Goal: Task Accomplishment & Management: Manage account settings

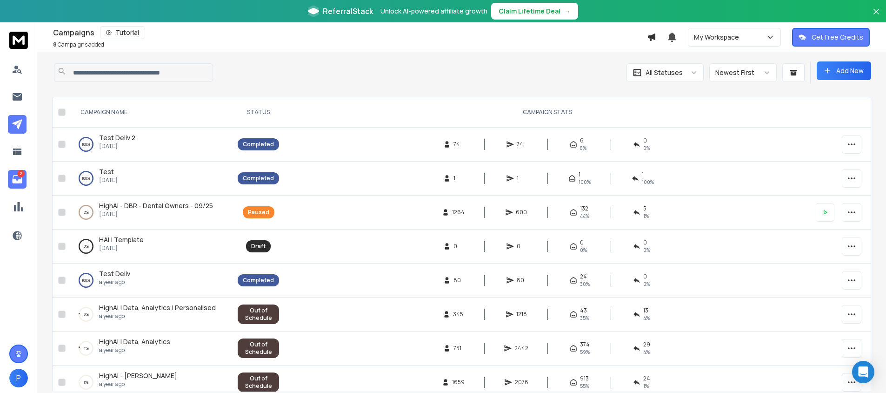
click at [25, 175] on link "2" at bounding box center [17, 179] width 19 height 19
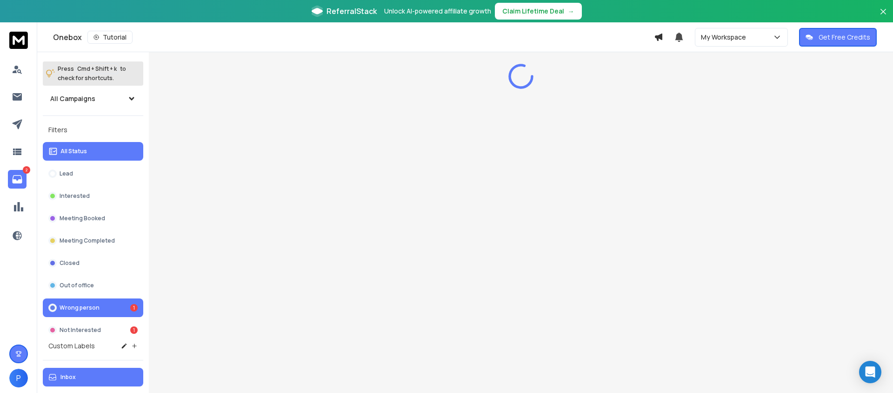
click at [104, 307] on button "Wrong person 1" at bounding box center [93, 307] width 100 height 19
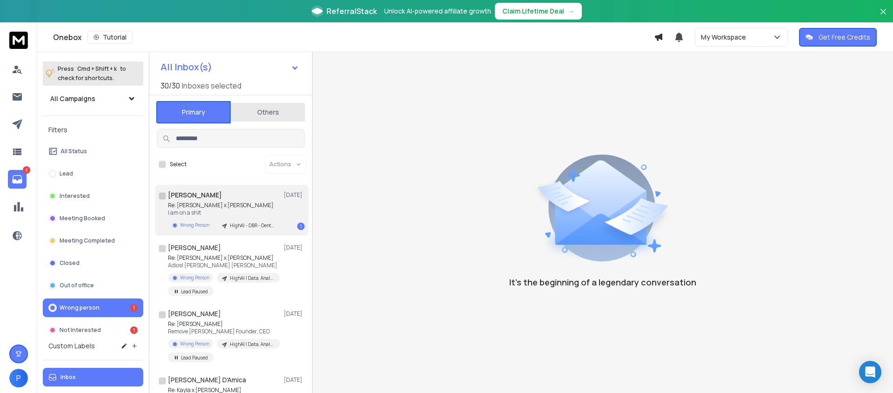
click at [234, 207] on p "Re: [PERSON_NAME] x [PERSON_NAME]" at bounding box center [224, 204] width 112 height 7
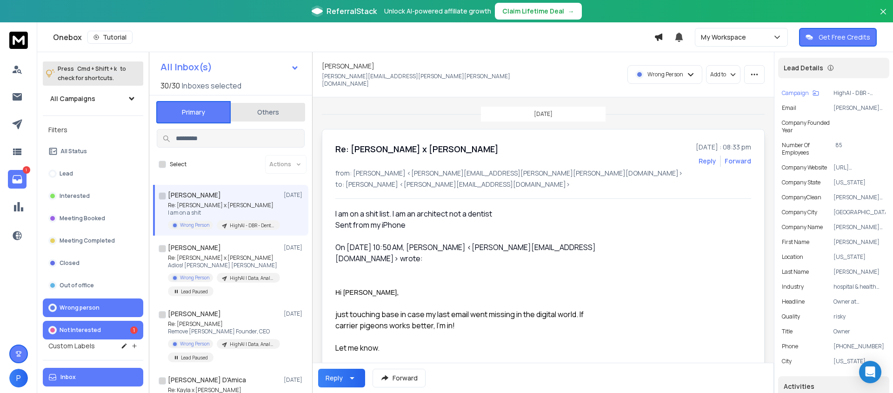
click at [104, 329] on button "Not Interested 1" at bounding box center [93, 330] width 100 height 19
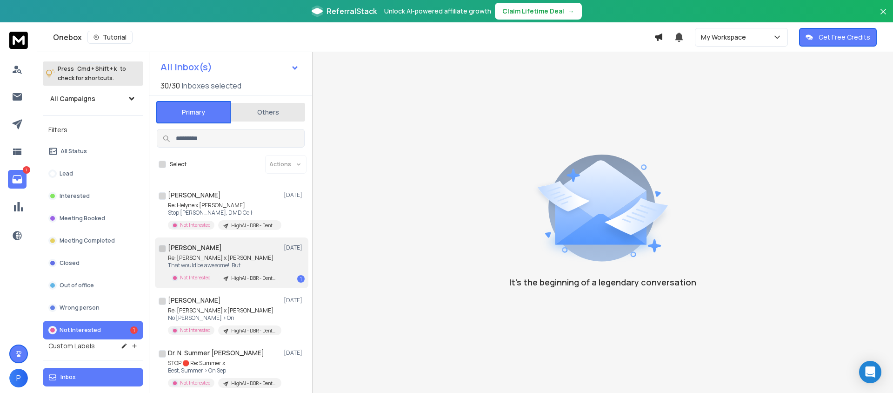
click at [234, 256] on p "Re: [PERSON_NAME] x [PERSON_NAME]" at bounding box center [224, 257] width 112 height 7
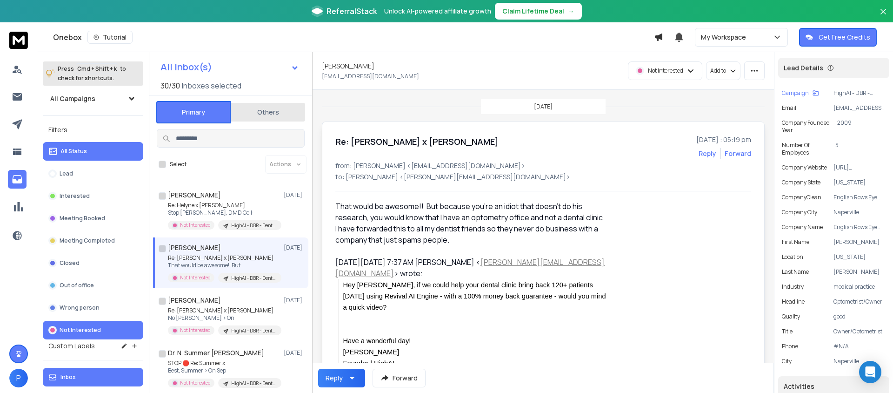
click at [77, 149] on p "All Status" at bounding box center [73, 150] width 27 height 7
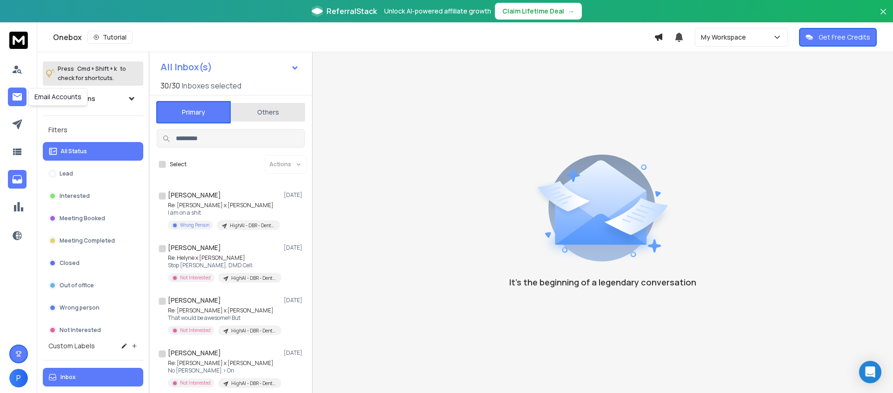
click at [25, 96] on link at bounding box center [17, 96] width 19 height 19
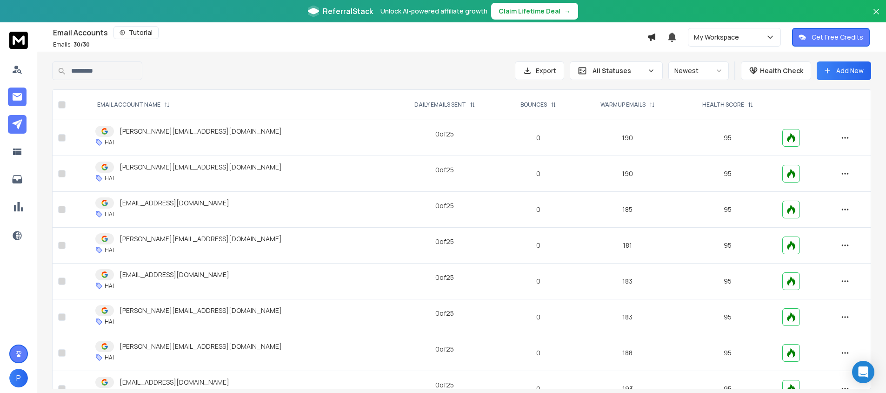
click at [18, 124] on icon at bounding box center [17, 125] width 10 height 10
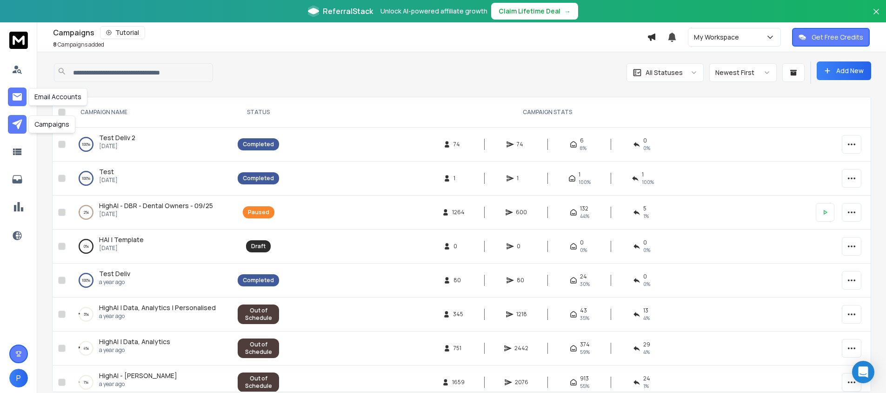
click at [14, 99] on icon at bounding box center [17, 96] width 9 height 7
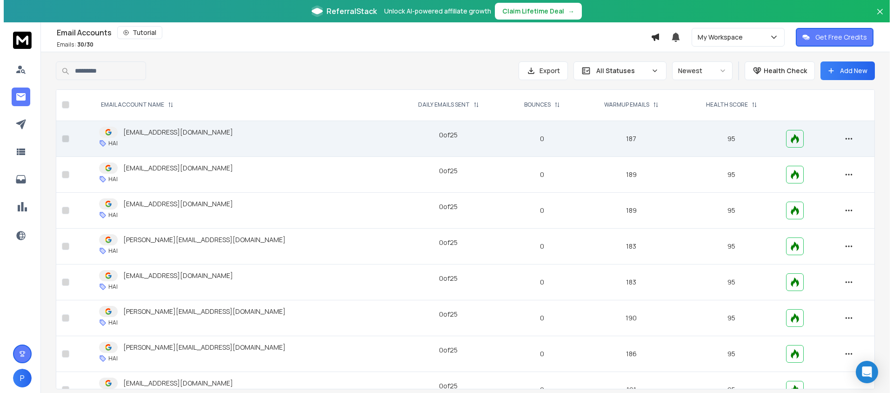
scroll to position [252, 0]
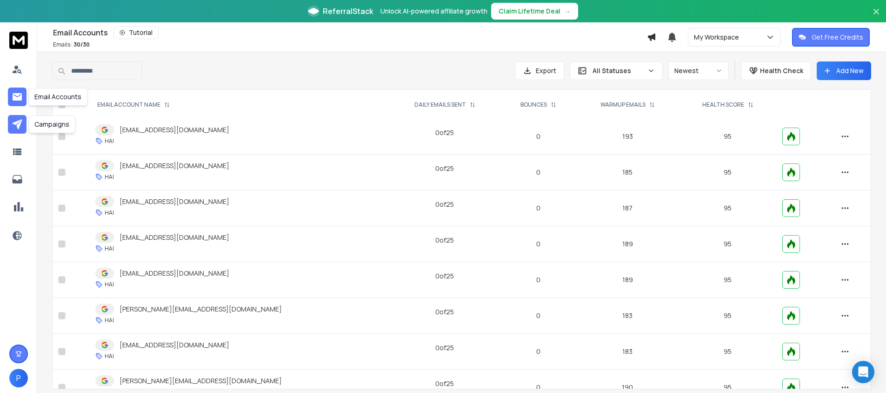
click at [25, 126] on link at bounding box center [17, 124] width 19 height 19
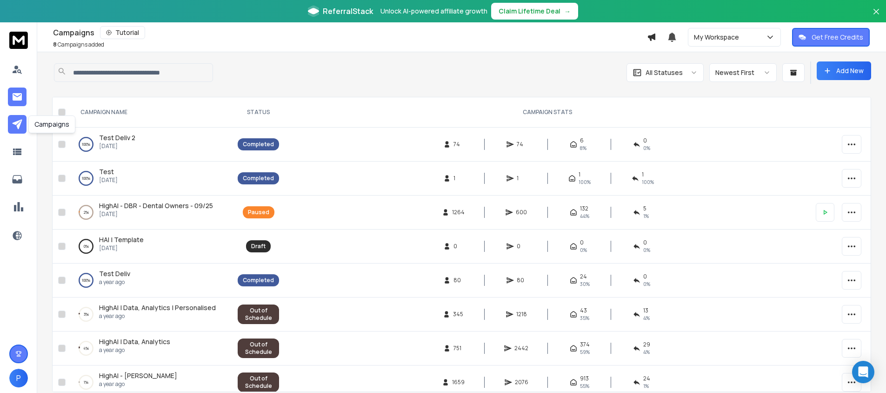
click at [18, 101] on icon at bounding box center [17, 96] width 11 height 11
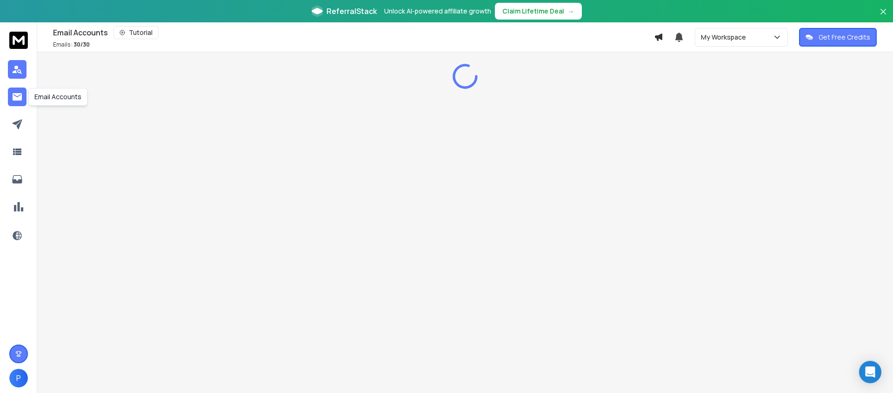
click at [18, 70] on icon at bounding box center [17, 71] width 9 height 5
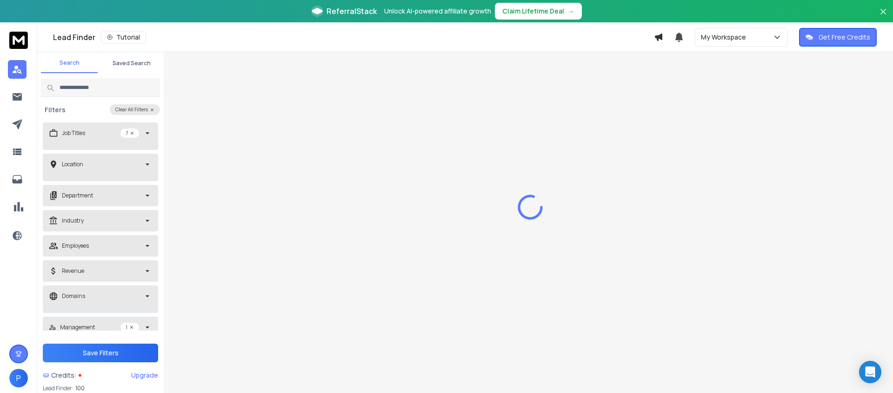
click at [106, 135] on div "Job Titles 7" at bounding box center [100, 132] width 103 height 9
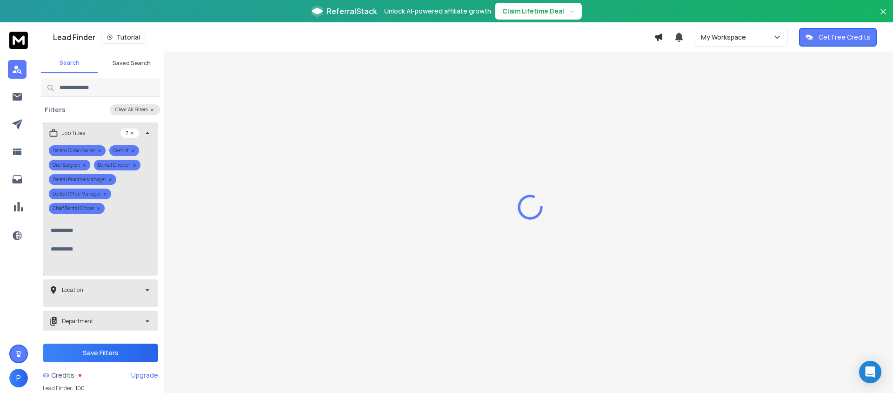
click at [106, 135] on div "Job Titles 7" at bounding box center [100, 132] width 103 height 9
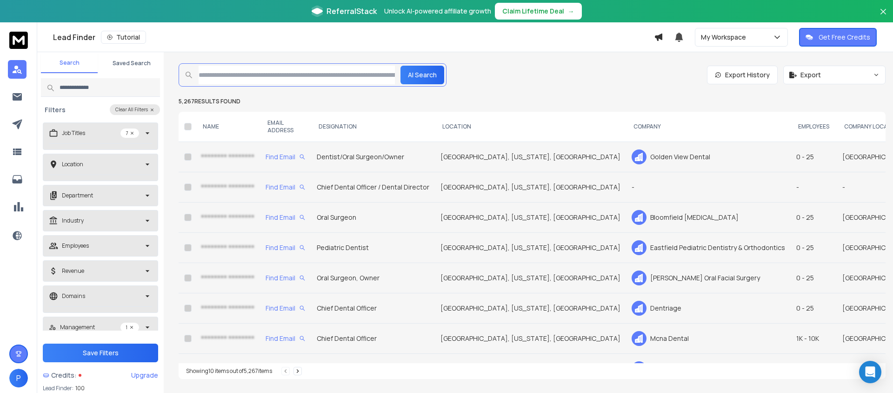
click at [131, 133] on icon at bounding box center [132, 133] width 3 height 3
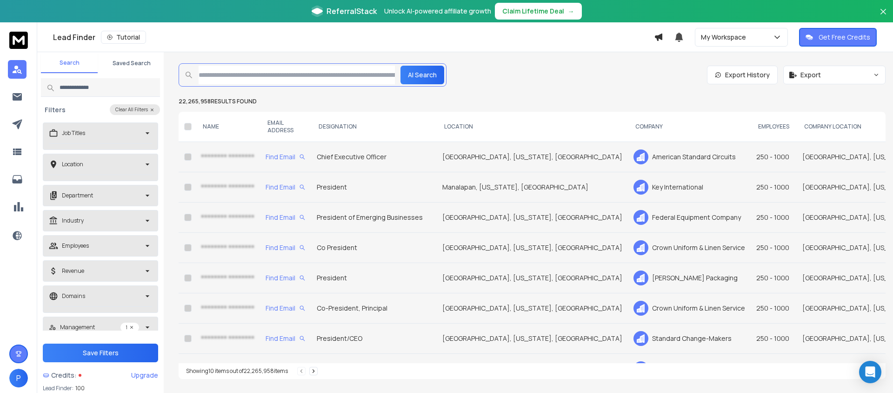
click at [264, 75] on textarea at bounding box center [297, 75] width 196 height 19
type textarea "**********"
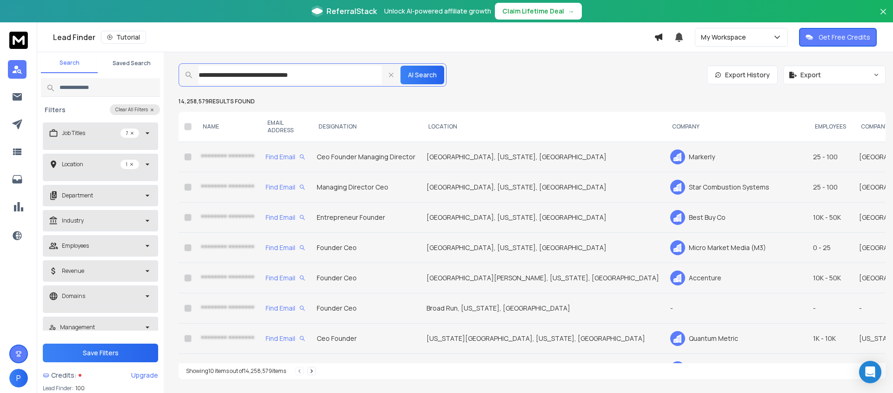
scroll to position [70, 0]
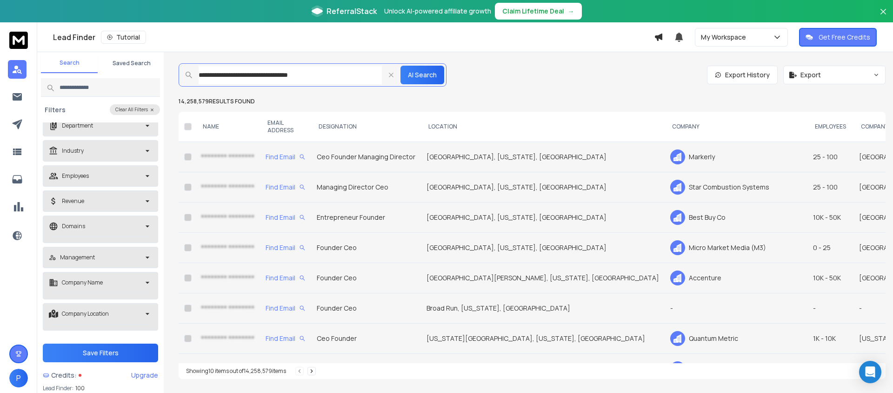
click at [78, 141] on div "Industry" at bounding box center [100, 150] width 115 height 21
drag, startPoint x: 131, startPoint y: 152, endPoint x: 137, endPoint y: 150, distance: 6.2
click at [132, 152] on div "Industry" at bounding box center [100, 150] width 103 height 9
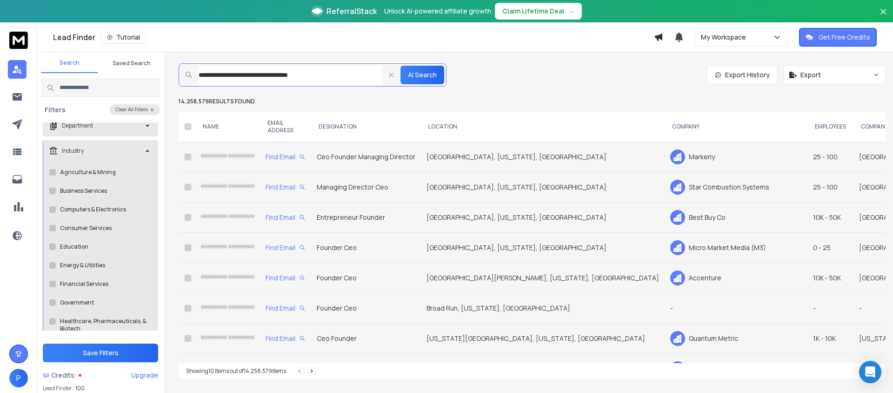
click at [143, 150] on icon at bounding box center [147, 150] width 9 height 9
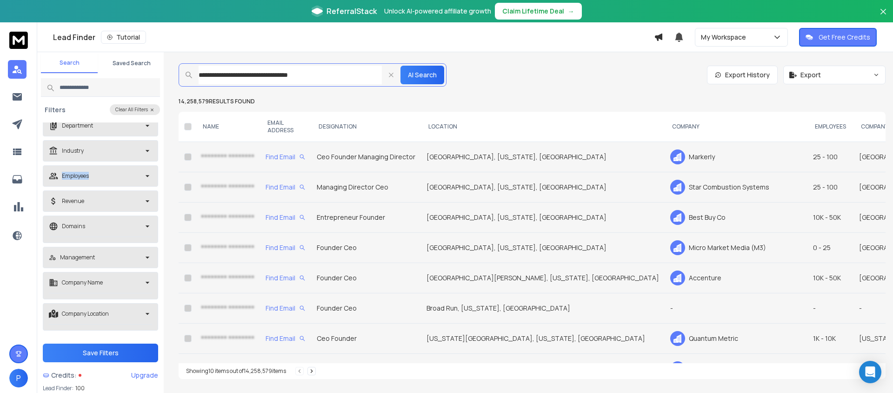
click at [143, 150] on icon at bounding box center [147, 150] width 9 height 9
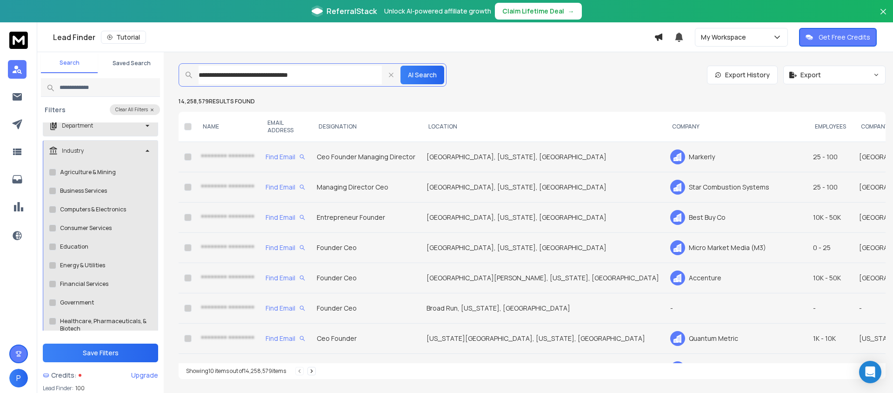
click at [144, 149] on icon at bounding box center [147, 150] width 9 height 9
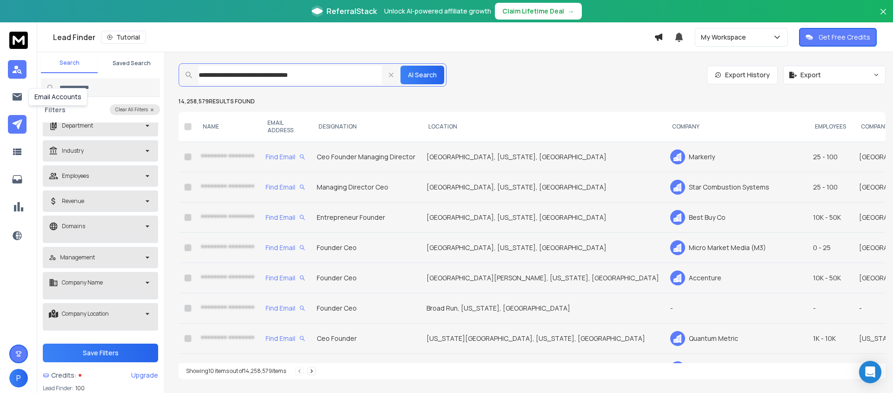
click at [24, 121] on link at bounding box center [17, 124] width 19 height 19
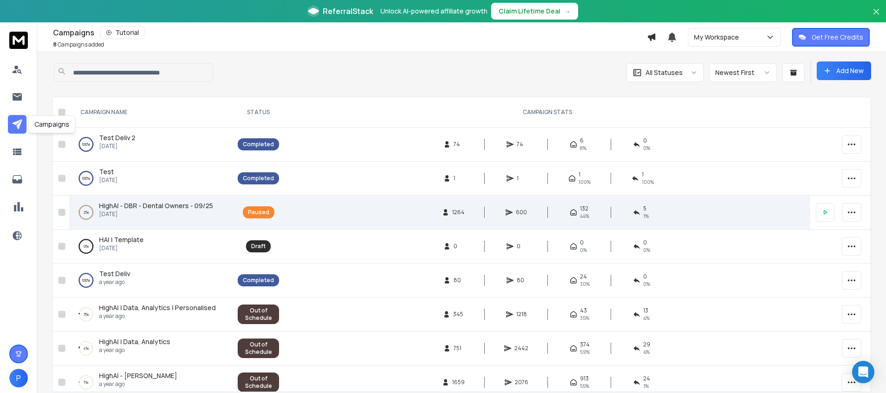
click at [174, 213] on p "[DATE]" at bounding box center [156, 213] width 114 height 7
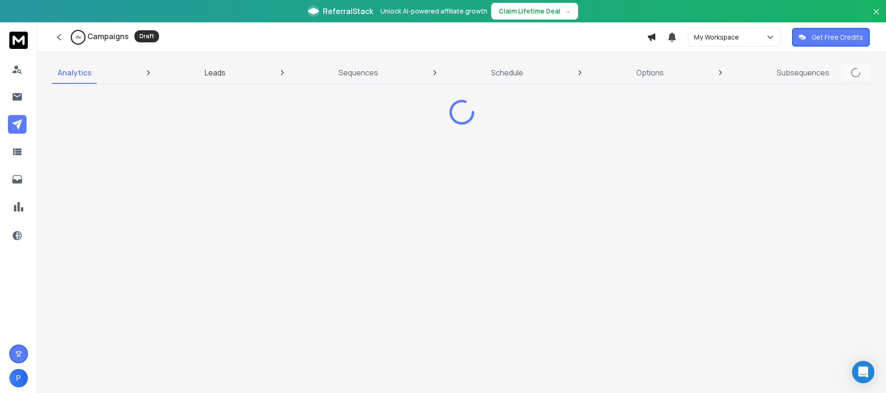
click at [216, 77] on p "Leads" at bounding box center [215, 72] width 21 height 11
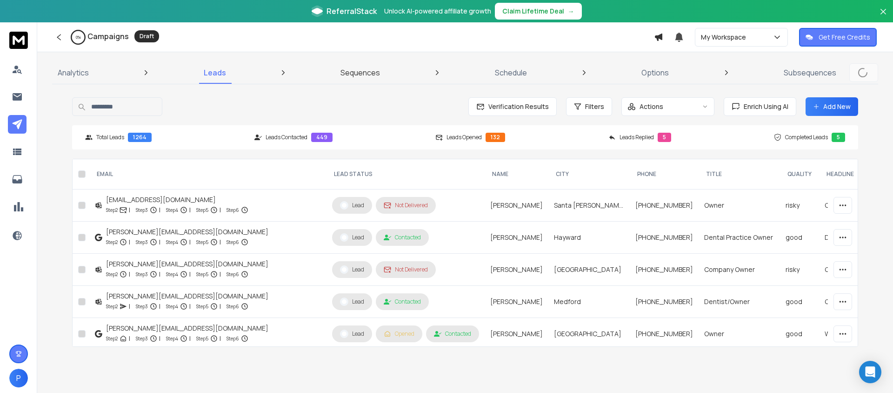
click at [349, 73] on p "Sequences" at bounding box center [361, 72] width 40 height 11
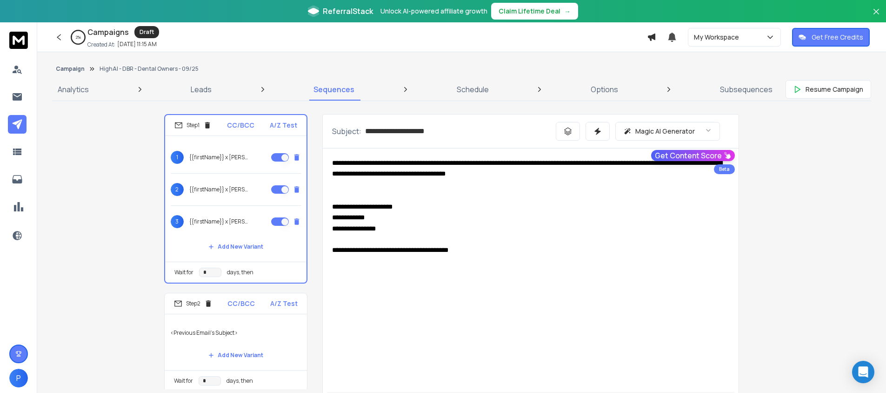
click at [440, 93] on div "Analytics Leads Sequences Schedule Options Subsequences" at bounding box center [415, 89] width 726 height 22
click at [456, 91] on link "Schedule" at bounding box center [472, 89] width 43 height 22
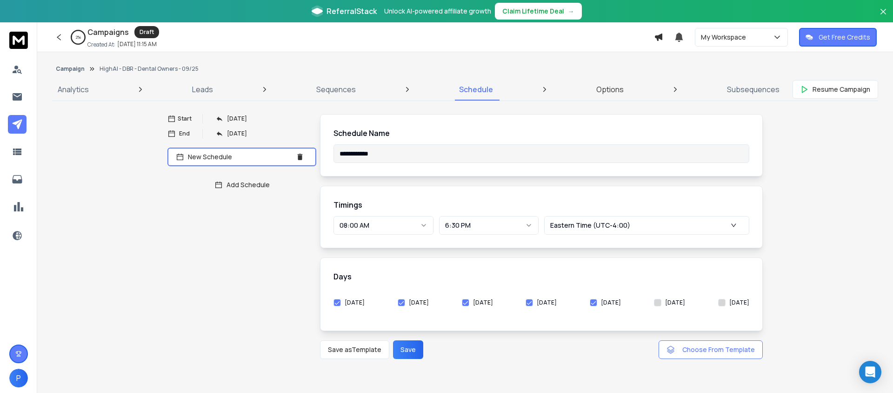
click at [595, 87] on link "Options" at bounding box center [610, 89] width 39 height 22
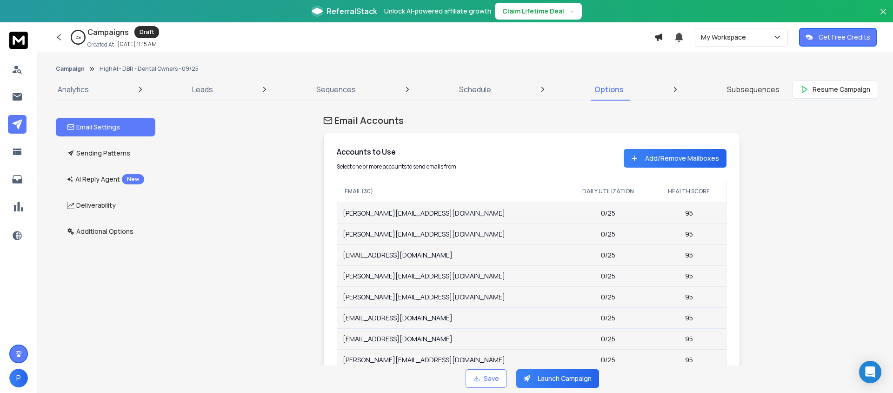
click at [753, 88] on p "Subsequences" at bounding box center [753, 89] width 53 height 11
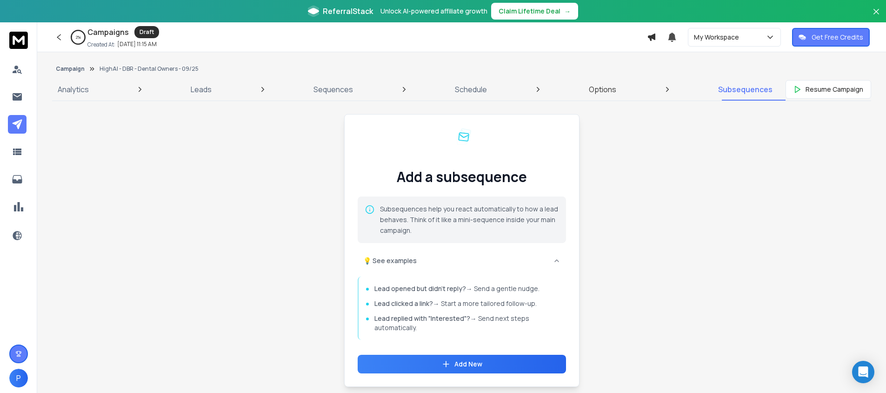
click at [613, 88] on p "Options" at bounding box center [602, 89] width 27 height 11
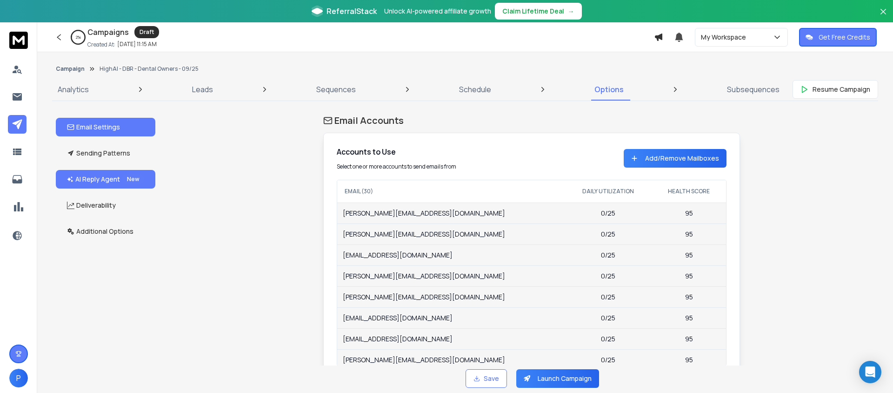
click at [97, 183] on p "AI Reply Agent New" at bounding box center [105, 179] width 77 height 10
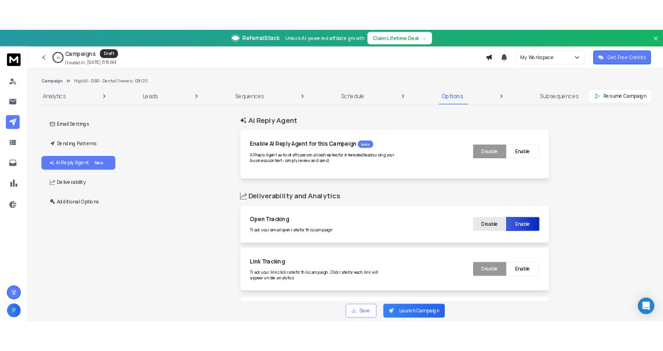
scroll to position [935, 0]
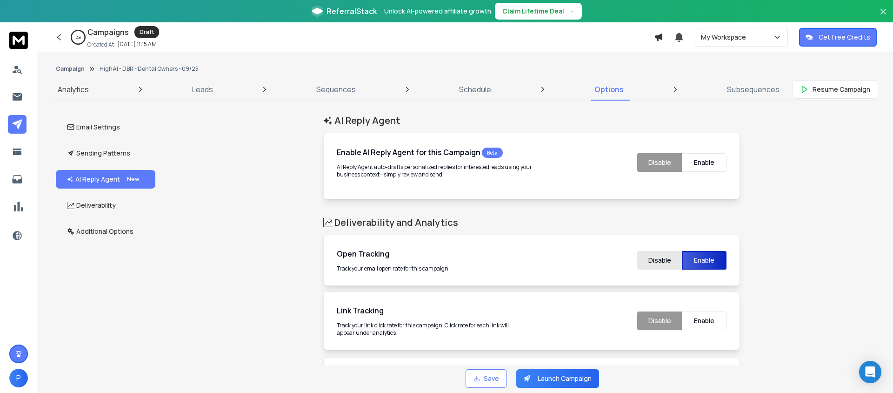
click at [74, 92] on p "Analytics" at bounding box center [73, 89] width 31 height 11
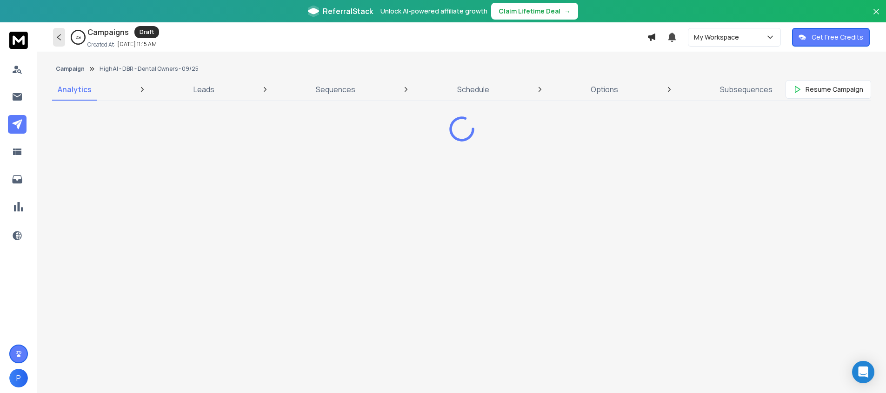
click at [56, 36] on icon at bounding box center [59, 37] width 8 height 8
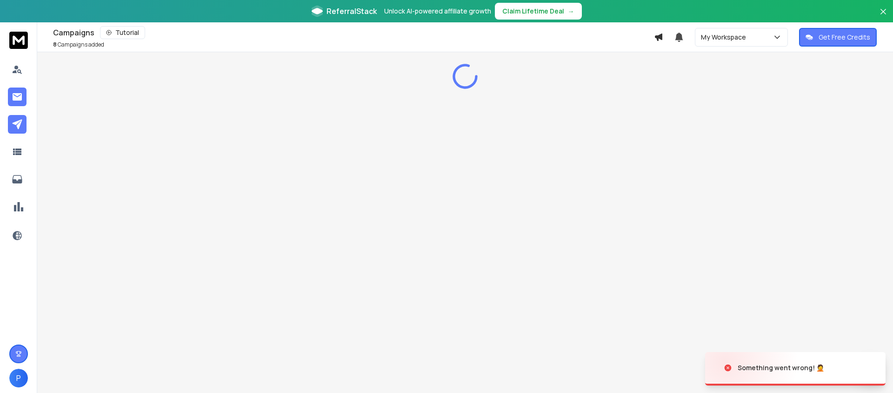
click at [21, 93] on icon at bounding box center [17, 96] width 11 height 11
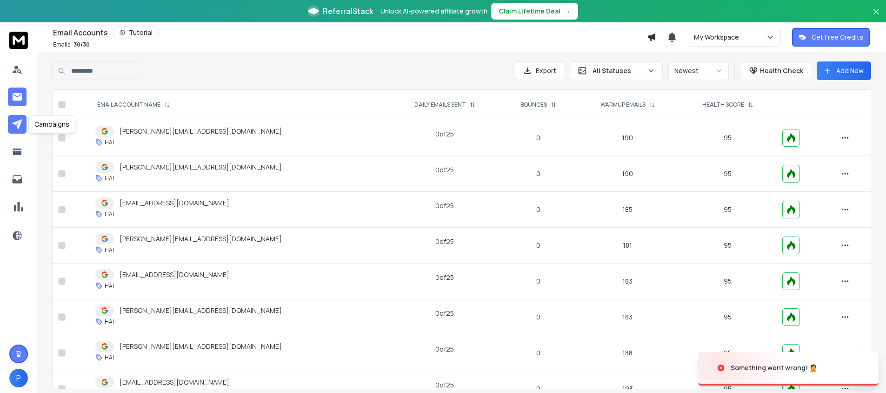
click at [21, 115] on link at bounding box center [17, 124] width 19 height 19
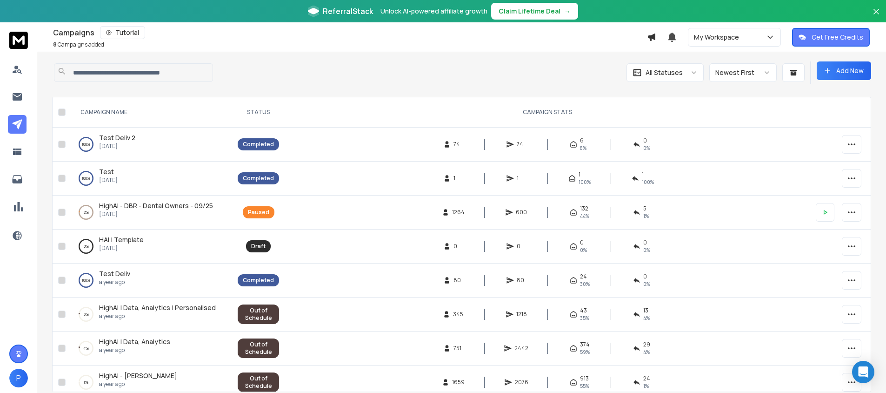
click at [844, 72] on button "Add New" at bounding box center [844, 70] width 54 height 19
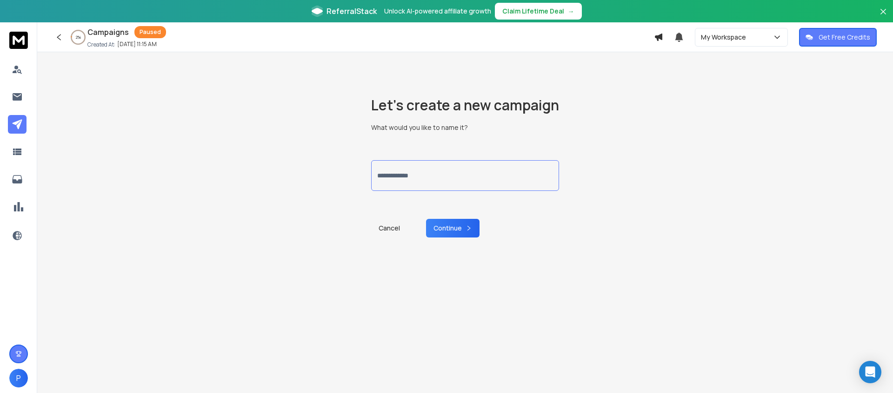
click at [429, 174] on input at bounding box center [465, 175] width 188 height 31
click at [394, 219] on link "Cancel" at bounding box center [389, 228] width 36 height 19
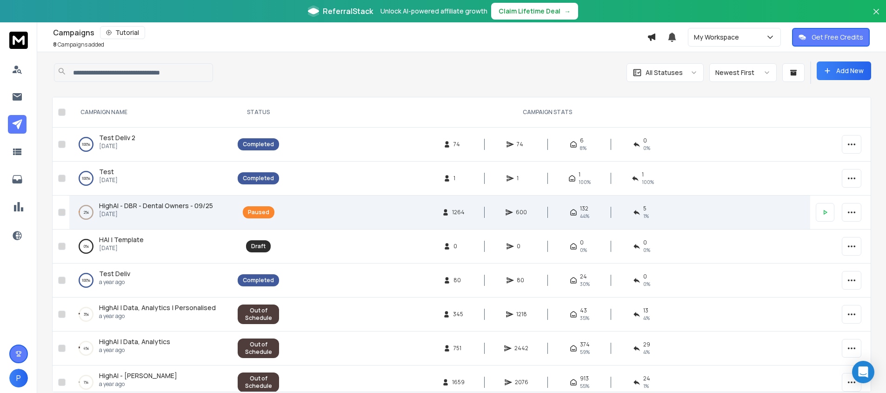
click at [847, 207] on icon "button" at bounding box center [851, 211] width 9 height 9
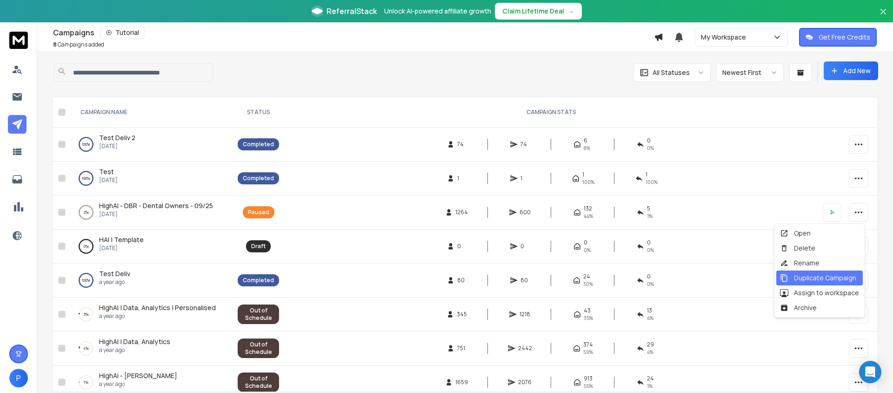
click at [848, 282] on div "Duplicate Campaign" at bounding box center [818, 277] width 76 height 9
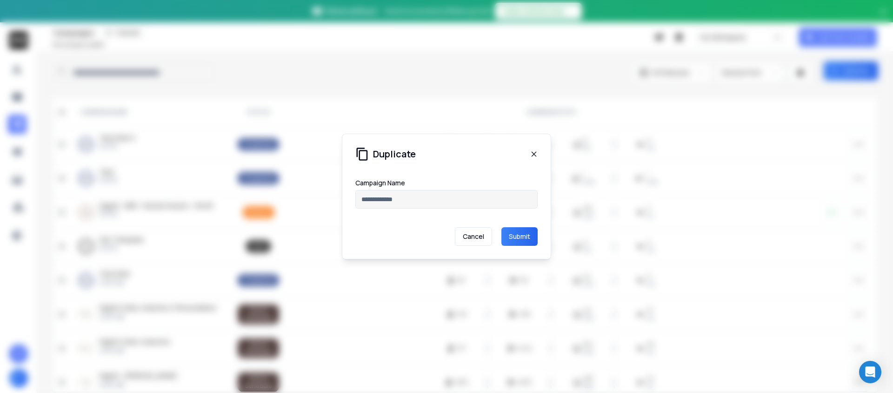
click at [476, 192] on input "text" at bounding box center [446, 199] width 182 height 19
click at [539, 152] on div "Duplicate Campaign Name Cancel Submit" at bounding box center [446, 197] width 209 height 126
click at [534, 154] on icon at bounding box center [534, 154] width 5 height 5
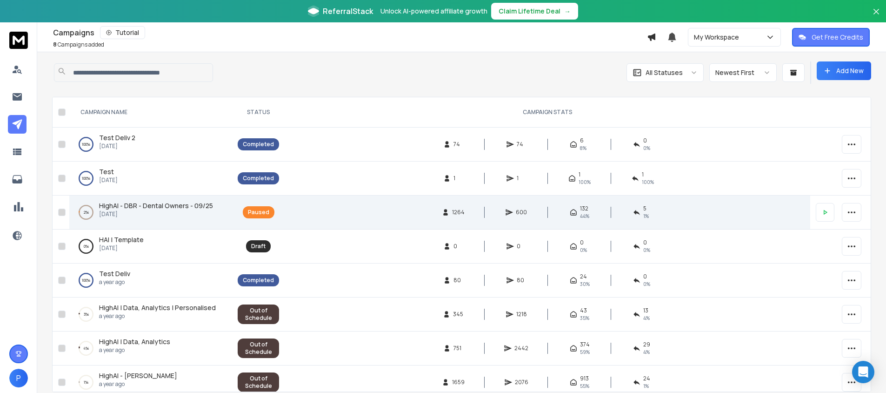
click at [848, 213] on icon "button" at bounding box center [851, 211] width 9 height 9
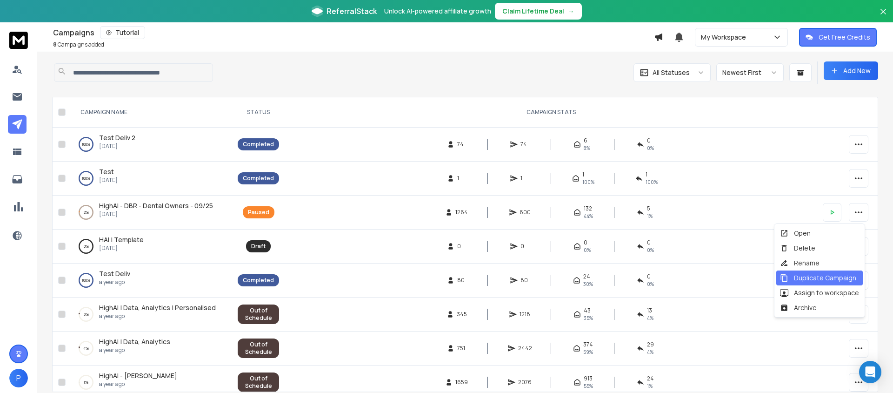
click at [835, 276] on div "Duplicate Campaign" at bounding box center [818, 277] width 76 height 9
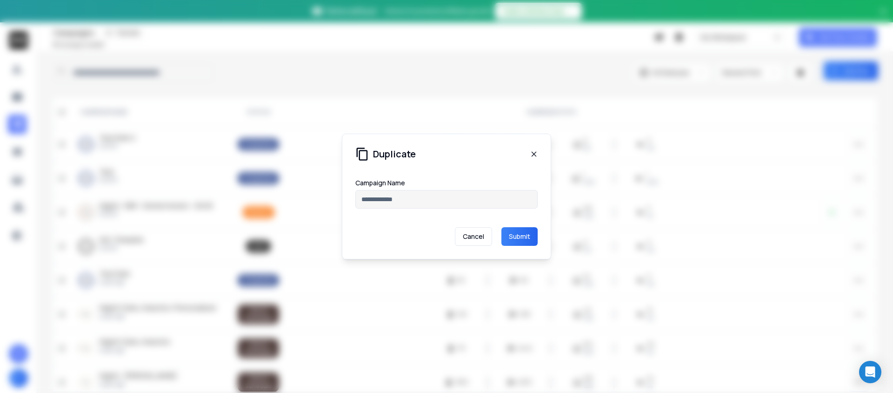
click at [458, 201] on input "text" at bounding box center [446, 199] width 182 height 19
drag, startPoint x: 386, startPoint y: 198, endPoint x: 352, endPoint y: 200, distance: 34.0
click at [352, 200] on div "**********" at bounding box center [446, 197] width 209 height 126
click at [384, 200] on input "**********" at bounding box center [446, 199] width 182 height 19
drag, startPoint x: 389, startPoint y: 193, endPoint x: 318, endPoint y: 194, distance: 70.7
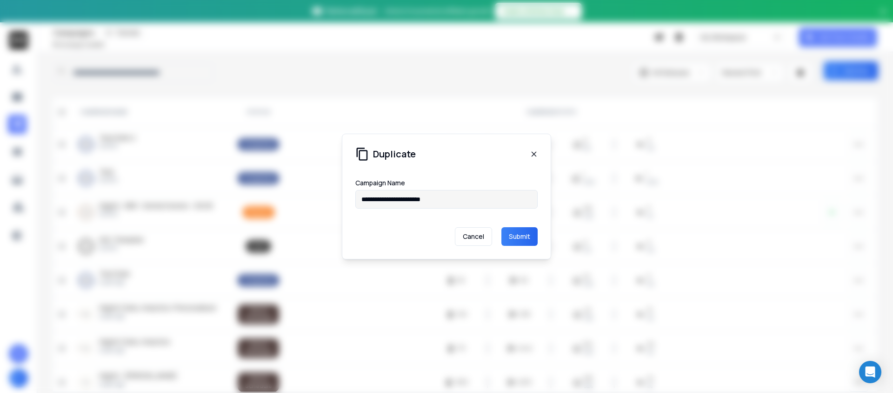
click at [318, 194] on div "**********" at bounding box center [446, 196] width 893 height 144
type input "**********"
click at [501, 227] on button "Submit" at bounding box center [519, 236] width 36 height 19
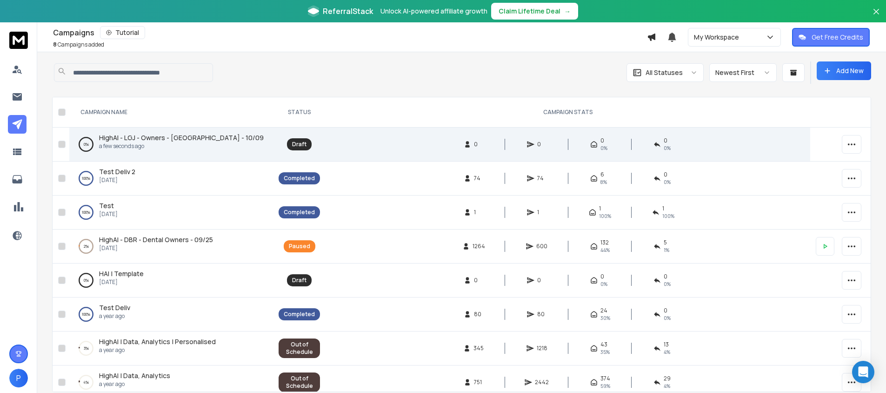
click at [343, 144] on div "0 0 0 0% 0 0%" at bounding box center [568, 144] width 474 height 15
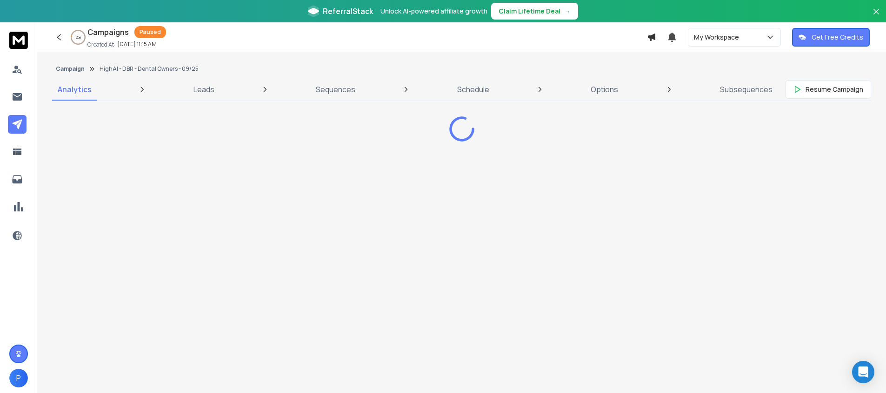
click at [314, 103] on div "Campaign HighAI - DBR - Dental Owners - 09/25 Analytics Leads Sequences Schedul…" at bounding box center [461, 285] width 819 height 449
click at [316, 92] on p "Sequences" at bounding box center [336, 89] width 40 height 11
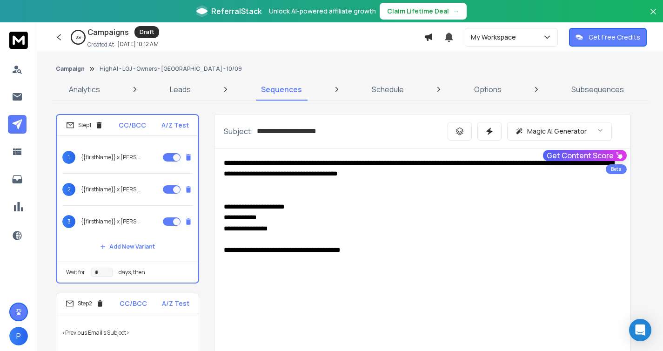
scroll to position [104, 0]
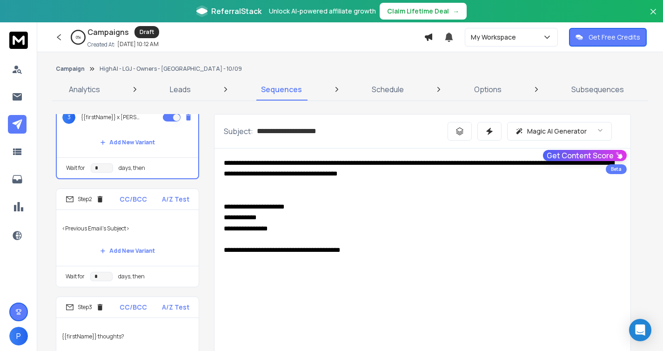
click at [137, 231] on p "<Previous Email's Subject>" at bounding box center [127, 228] width 131 height 26
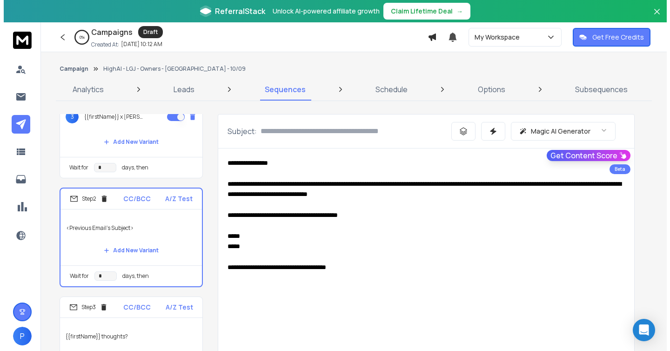
scroll to position [47, 0]
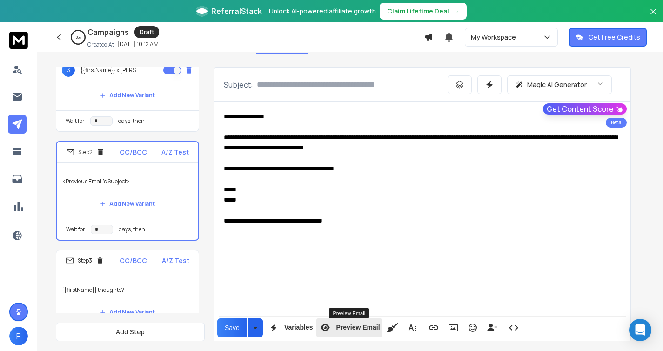
click at [369, 326] on span "Preview Email" at bounding box center [357, 327] width 47 height 8
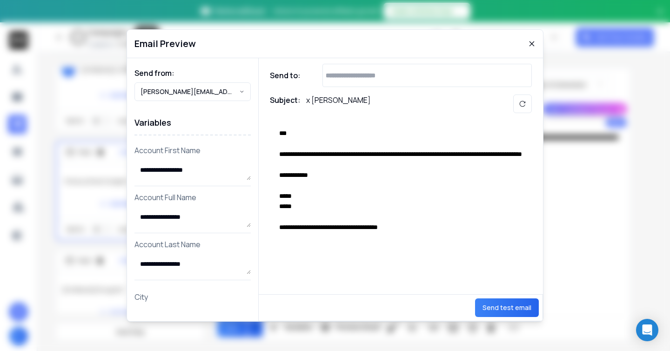
click at [407, 221] on div at bounding box center [400, 216] width 243 height 10
drag, startPoint x: 407, startPoint y: 234, endPoint x: 283, endPoint y: 136, distance: 157.6
click at [283, 136] on div "**********" at bounding box center [401, 180] width 262 height 123
drag, startPoint x: 281, startPoint y: 134, endPoint x: 360, endPoint y: 233, distance: 126.8
click at [359, 232] on div "**********" at bounding box center [401, 180] width 262 height 123
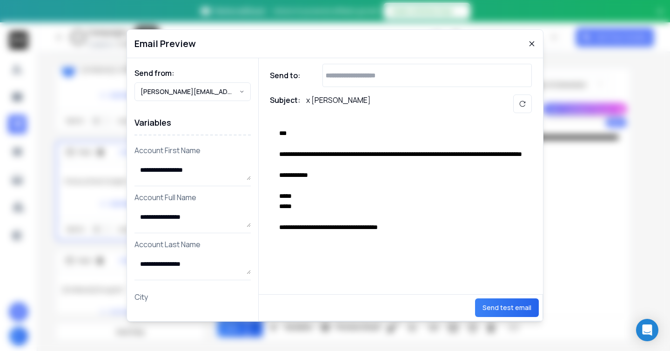
click at [361, 230] on span "**********" at bounding box center [328, 227] width 99 height 7
click at [362, 230] on span "**********" at bounding box center [328, 227] width 99 height 7
drag, startPoint x: 367, startPoint y: 238, endPoint x: 294, endPoint y: 129, distance: 130.4
click at [294, 156] on div "**********" at bounding box center [401, 180] width 262 height 123
click at [529, 48] on div "Email Preview" at bounding box center [335, 44] width 416 height 28
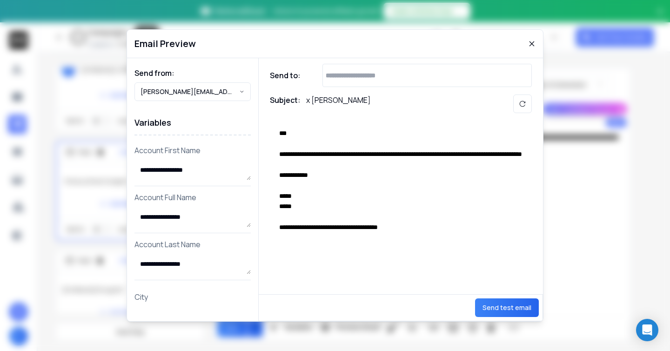
click at [530, 45] on icon at bounding box center [531, 43] width 7 height 7
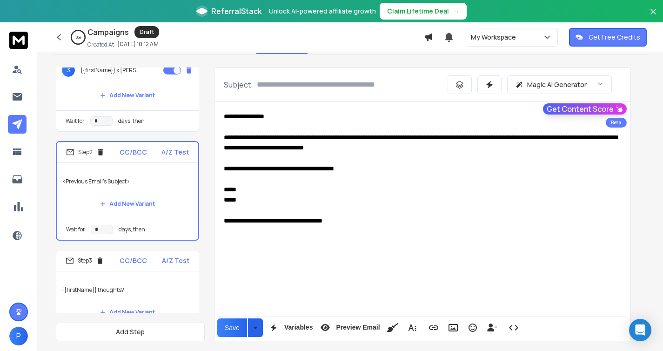
click at [152, 277] on p "{{firstName}} thoughts?" at bounding box center [127, 290] width 131 height 26
type input "**********"
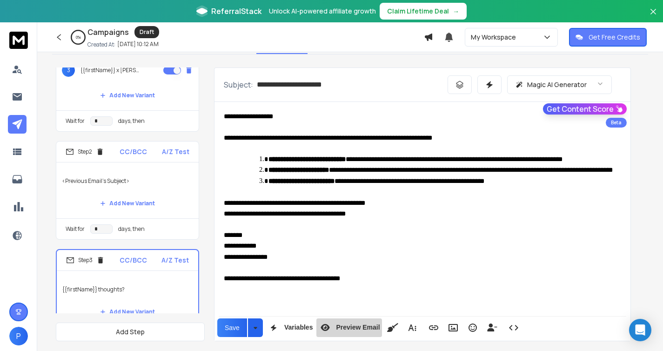
click at [353, 332] on div "Preview Email" at bounding box center [348, 327] width 65 height 15
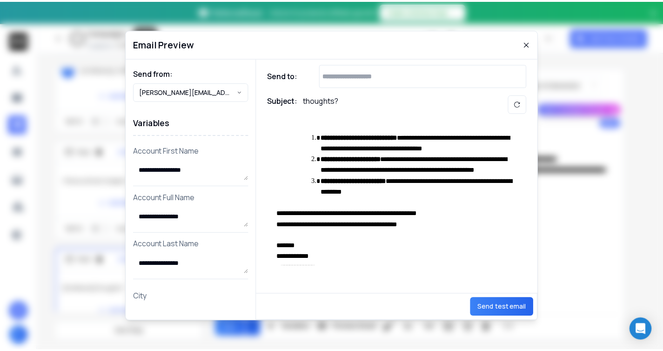
scroll to position [87, 0]
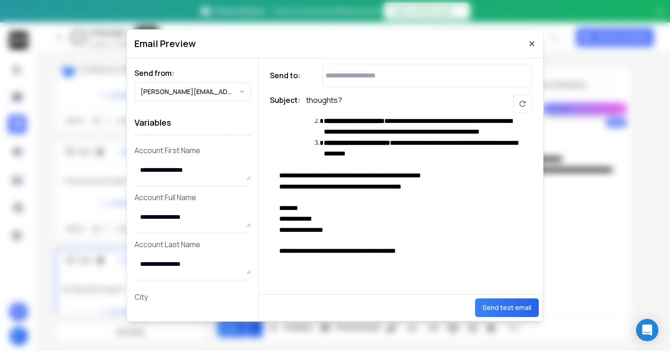
click at [528, 42] on icon at bounding box center [531, 43] width 7 height 7
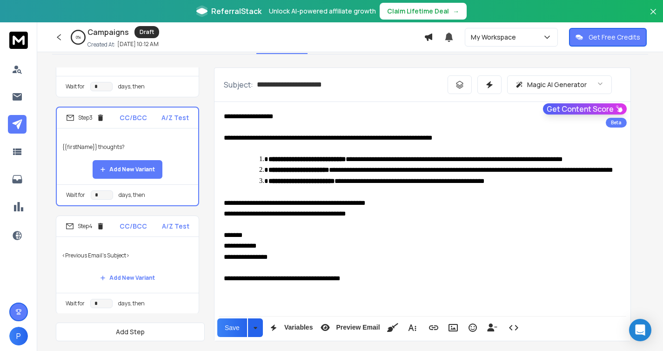
scroll to position [298, 0]
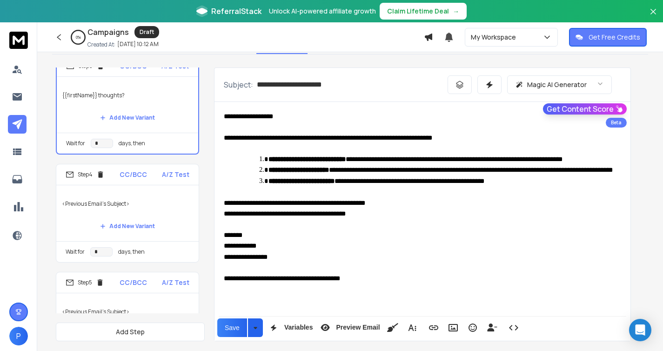
click at [150, 198] on p "<Previous Email's Subject>" at bounding box center [127, 204] width 131 height 26
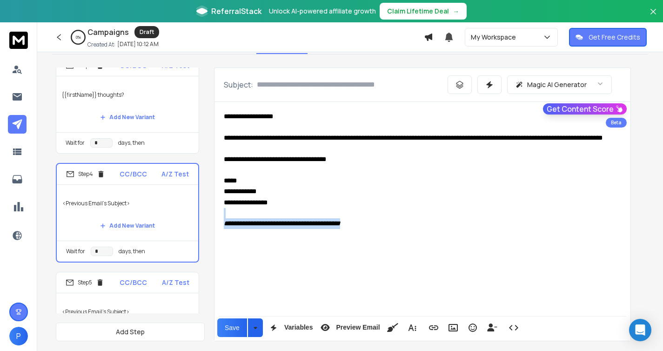
drag, startPoint x: 329, startPoint y: 231, endPoint x: 241, endPoint y: 226, distance: 88.5
click at [241, 226] on div "**********" at bounding box center [422, 207] width 416 height 210
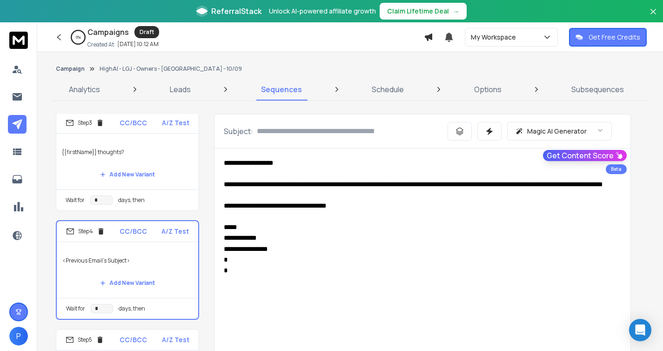
scroll to position [0, 0]
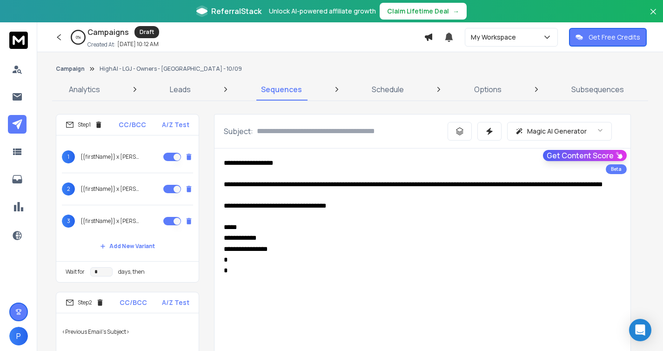
click at [133, 160] on div "1 {{firstName}} x [PERSON_NAME]" at bounding box center [127, 157] width 131 height 32
type input "**********"
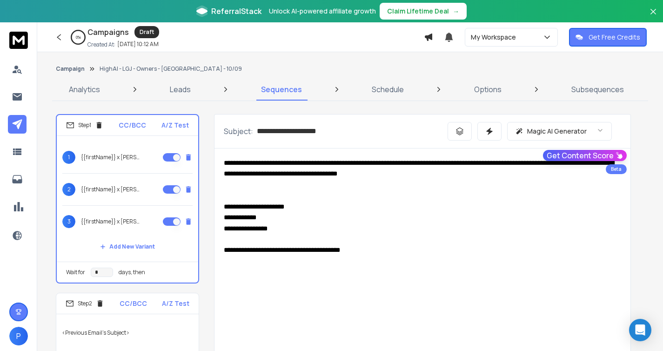
click at [362, 93] on div "Analytics Leads Sequences Schedule Options Subsequences" at bounding box center [346, 89] width 588 height 22
click at [370, 90] on link "Schedule" at bounding box center [387, 89] width 43 height 22
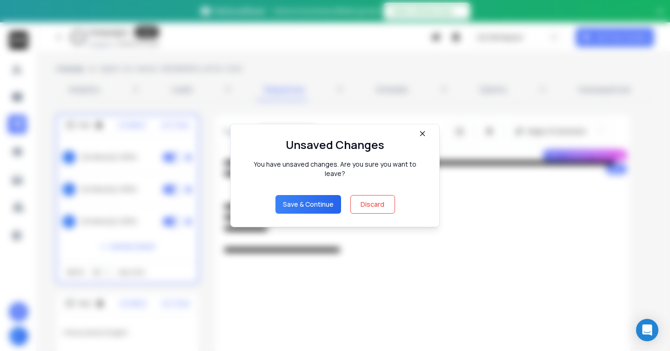
click at [366, 198] on button "Discard" at bounding box center [372, 204] width 45 height 19
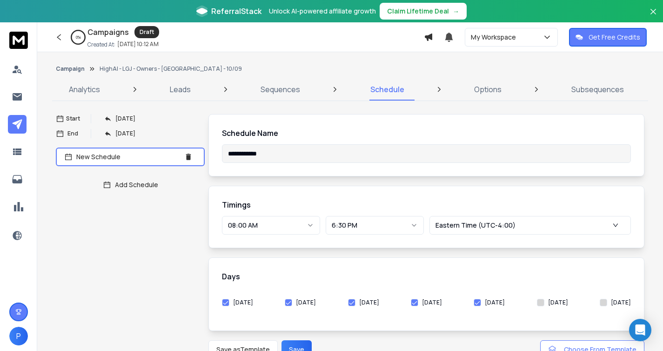
scroll to position [21, 0]
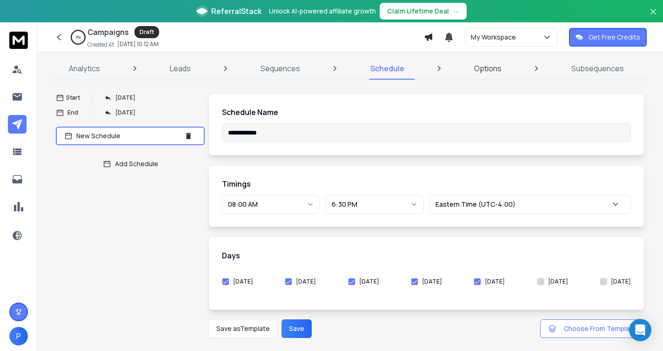
click at [490, 75] on link "Options" at bounding box center [487, 68] width 39 height 22
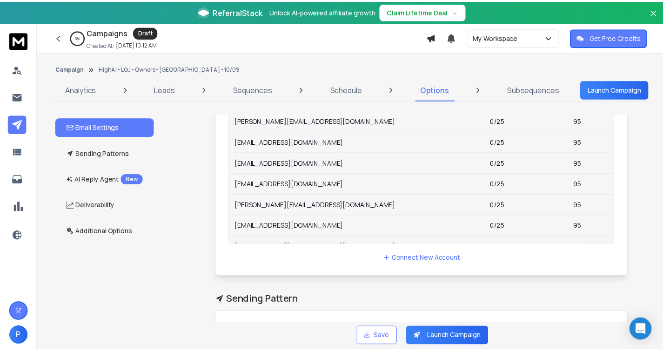
scroll to position [298, 0]
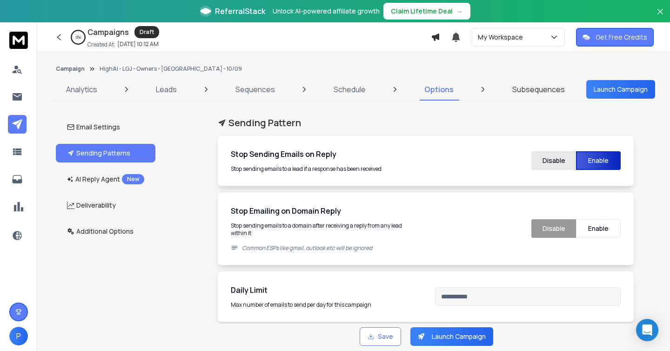
click at [540, 93] on p "Subsequences" at bounding box center [538, 89] width 53 height 11
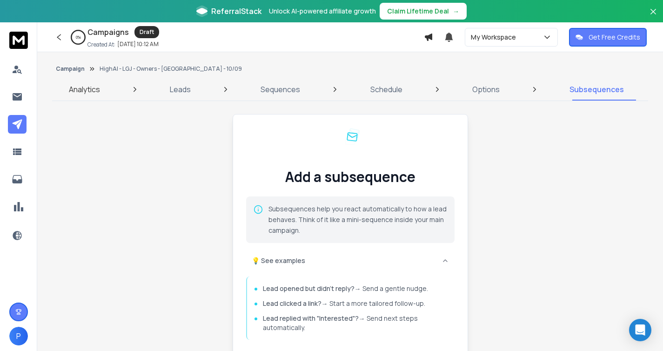
click at [96, 87] on p "Analytics" at bounding box center [84, 89] width 31 height 11
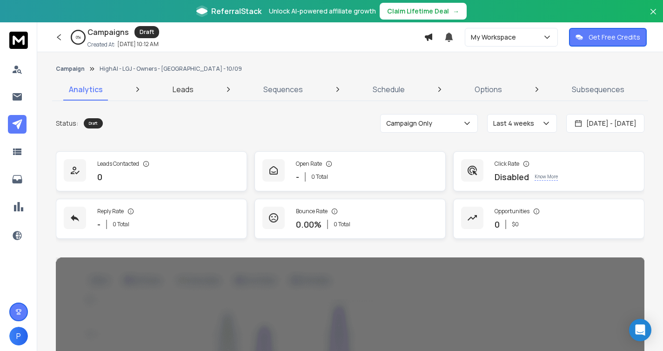
click at [182, 97] on link "Leads" at bounding box center [183, 89] width 32 height 22
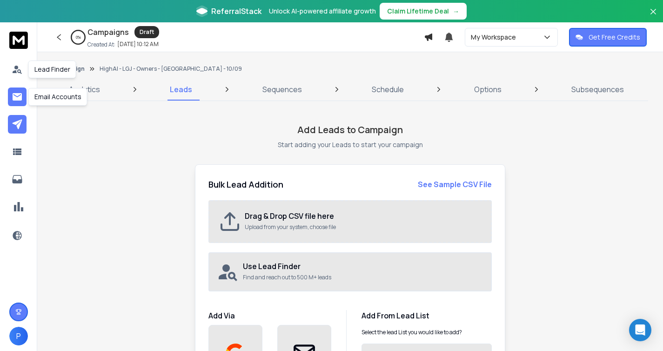
click at [20, 98] on icon at bounding box center [17, 96] width 9 height 7
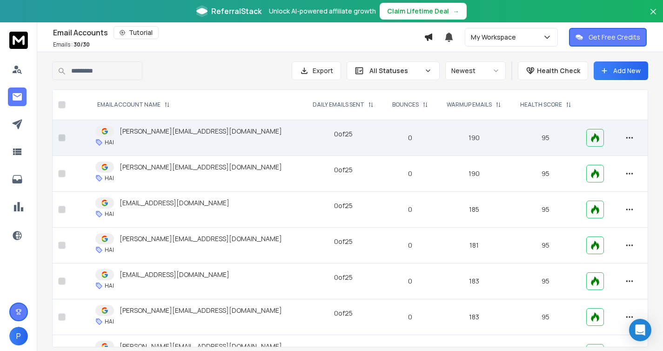
click at [209, 140] on div "HAI" at bounding box center [196, 142] width 202 height 7
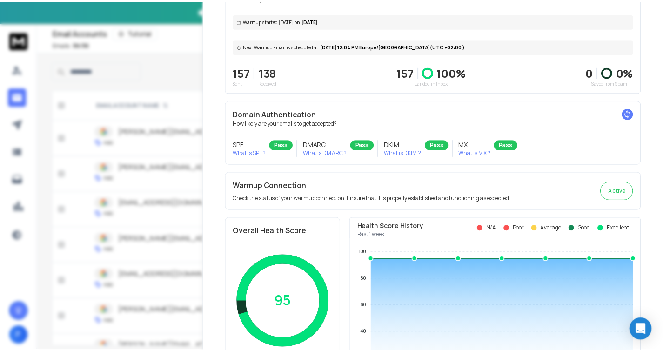
scroll to position [0, 0]
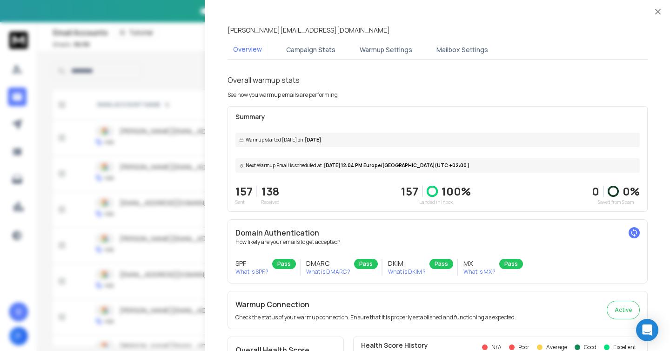
click at [662, 10] on div "Multi Select Table Sheet [PERSON_NAME][EMAIL_ADDRESS][DOMAIN_NAME] Overview Cam…" at bounding box center [437, 175] width 465 height 351
click at [657, 11] on icon "button" at bounding box center [657, 11] width 9 height 9
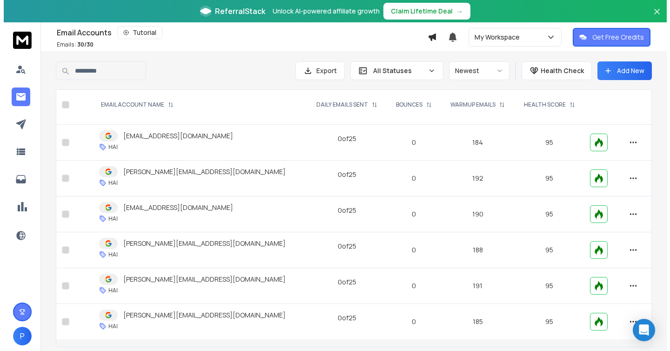
scroll to position [0, 0]
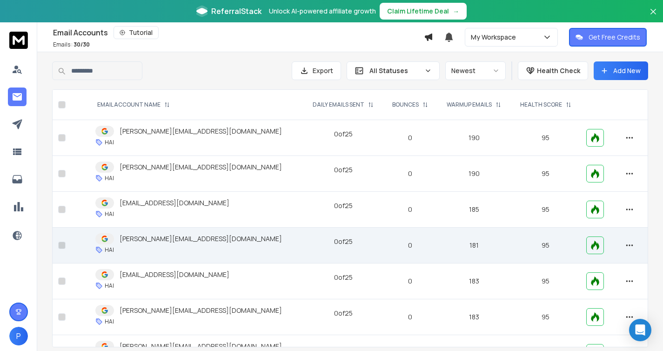
click at [233, 254] on td "[PERSON_NAME][EMAIL_ADDRESS][DOMAIN_NAME] HAI" at bounding box center [197, 245] width 214 height 36
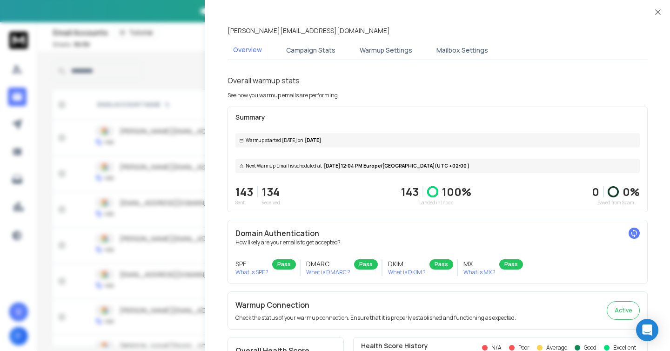
click at [366, 50] on button "Warmup Settings" at bounding box center [386, 50] width 64 height 20
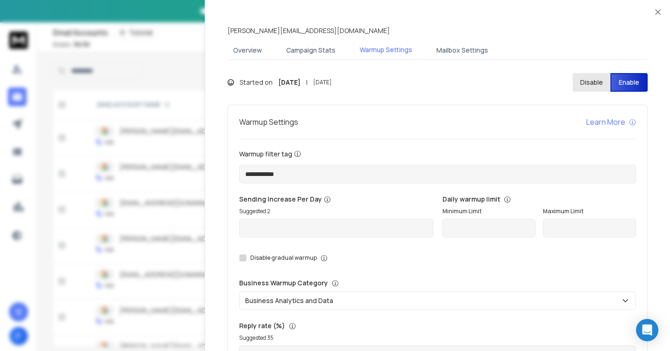
scroll to position [226, 0]
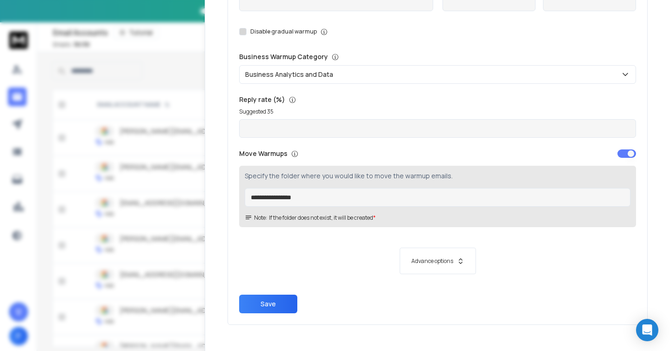
click at [427, 259] on p "Advance options" at bounding box center [432, 260] width 42 height 7
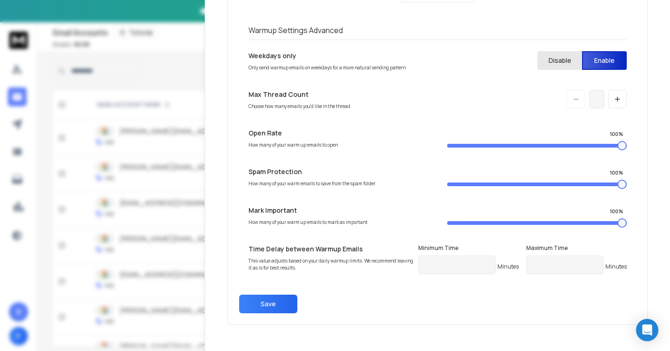
scroll to position [0, 0]
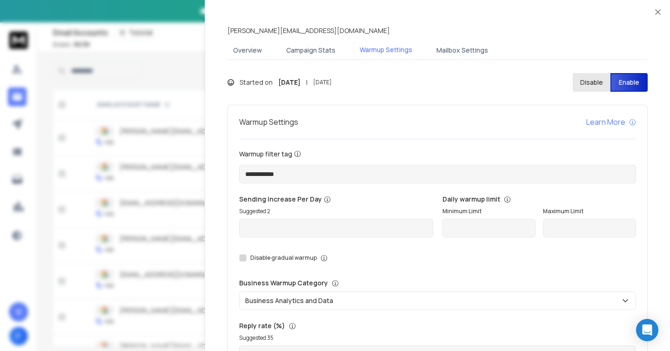
click at [458, 50] on button "Mailbox Settings" at bounding box center [462, 50] width 63 height 20
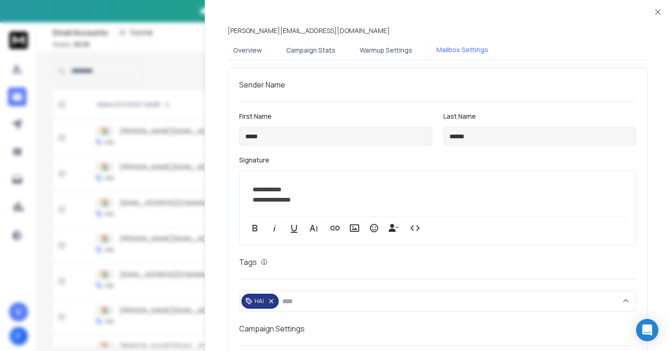
click at [327, 45] on button "Campaign Stats" at bounding box center [310, 50] width 60 height 20
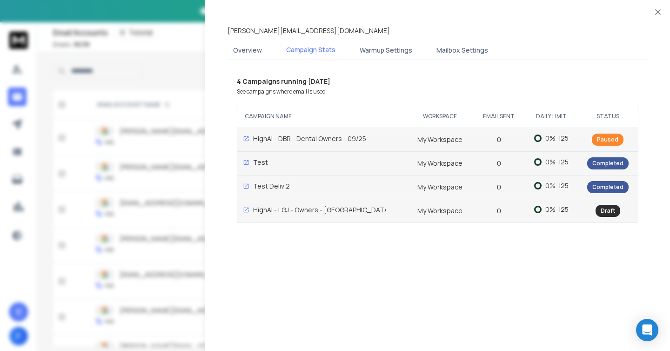
click at [250, 47] on button "Overview" at bounding box center [247, 50] width 40 height 20
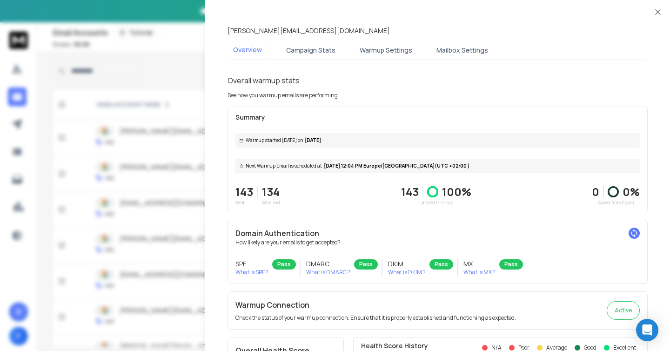
click at [334, 43] on button "Campaign Stats" at bounding box center [310, 50] width 60 height 20
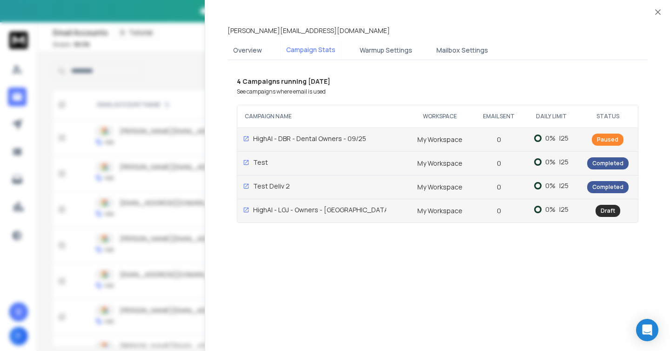
click at [374, 51] on button "Warmup Settings" at bounding box center [386, 50] width 64 height 20
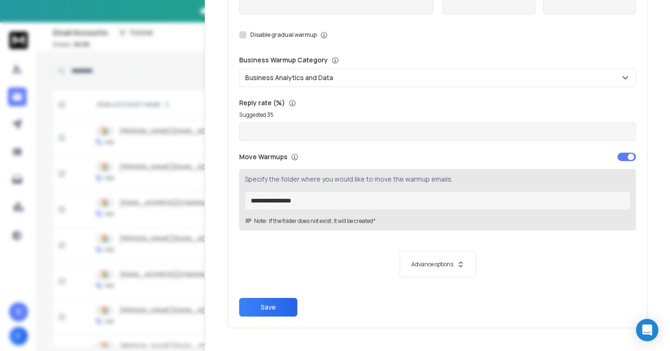
scroll to position [217, 0]
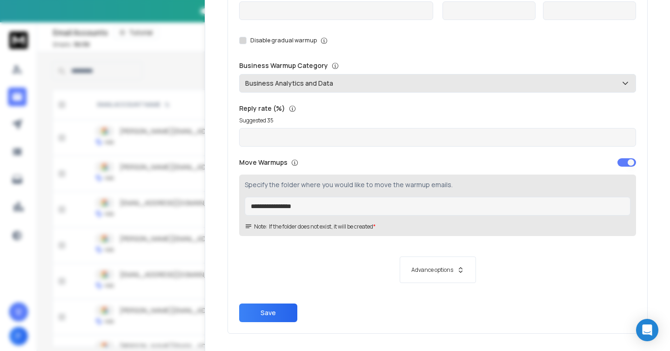
click at [343, 83] on div "Business Analytics and Data" at bounding box center [437, 83] width 385 height 9
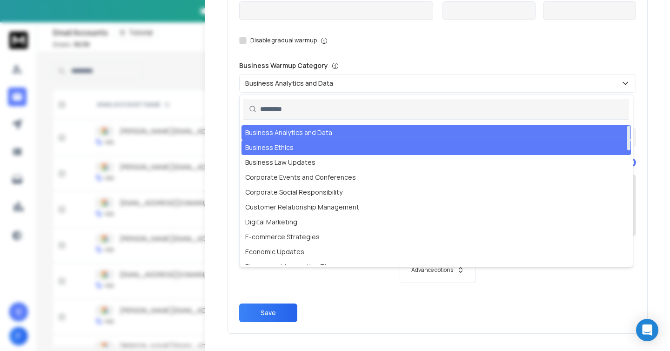
click at [407, 69] on div at bounding box center [335, 175] width 670 height 351
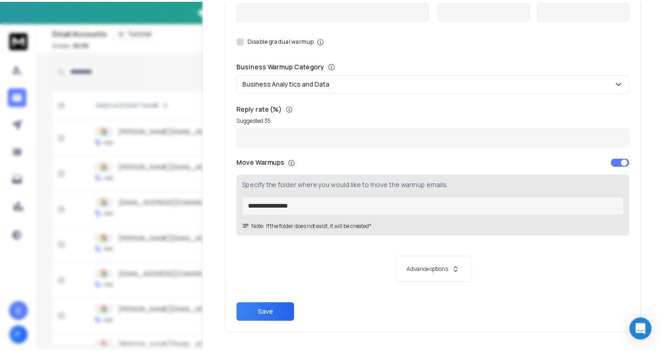
scroll to position [0, 0]
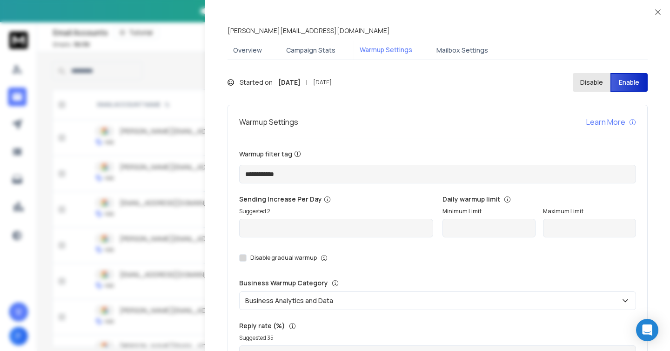
click at [654, 12] on icon "button" at bounding box center [657, 11] width 9 height 9
